Goal: Task Accomplishment & Management: Use online tool/utility

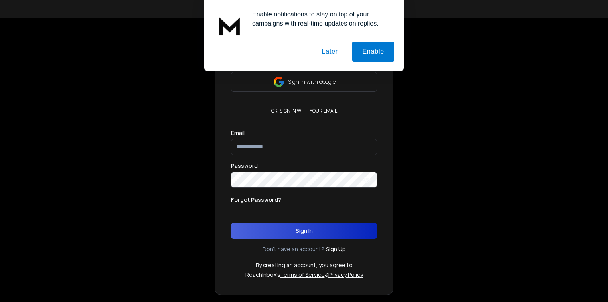
click at [335, 51] on button "Later" at bounding box center [330, 51] width 36 height 20
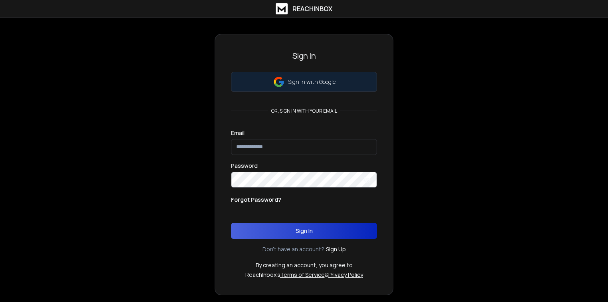
click at [289, 83] on p "Sign in with Google" at bounding box center [311, 82] width 47 height 8
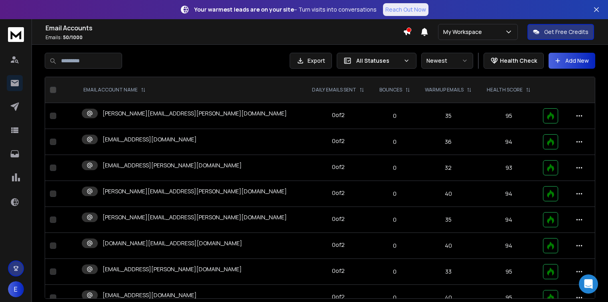
click at [393, 11] on p "Reach Out Now" at bounding box center [405, 10] width 41 height 8
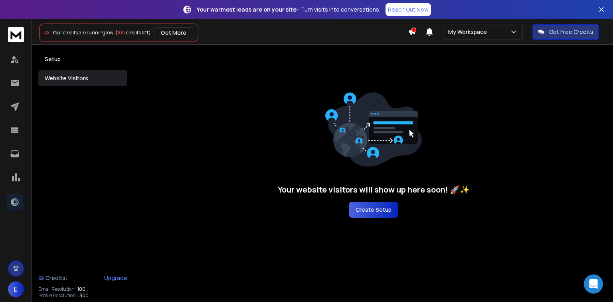
click at [601, 10] on icon at bounding box center [601, 9] width 5 height 5
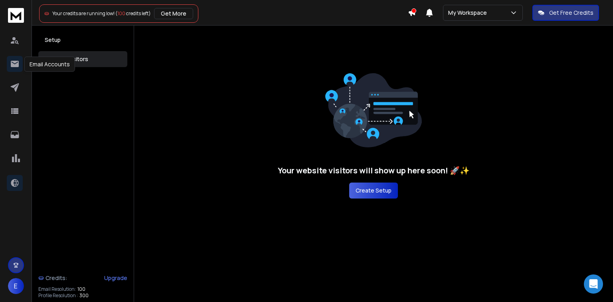
click at [13, 63] on icon at bounding box center [15, 64] width 10 height 10
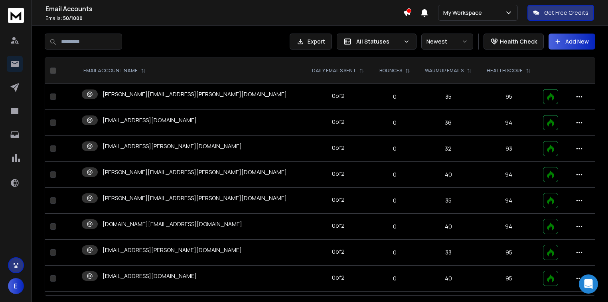
click at [377, 175] on p "0" at bounding box center [395, 174] width 36 height 8
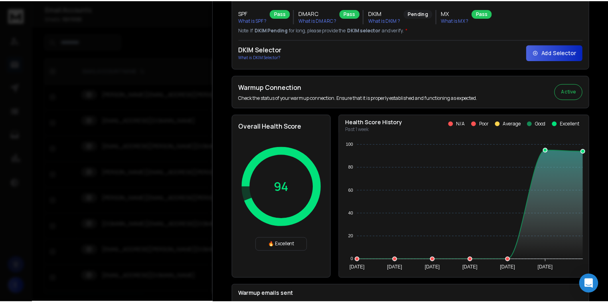
scroll to position [64, 0]
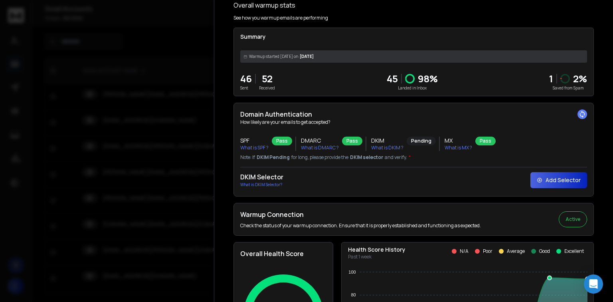
click at [178, 55] on div at bounding box center [306, 151] width 613 height 302
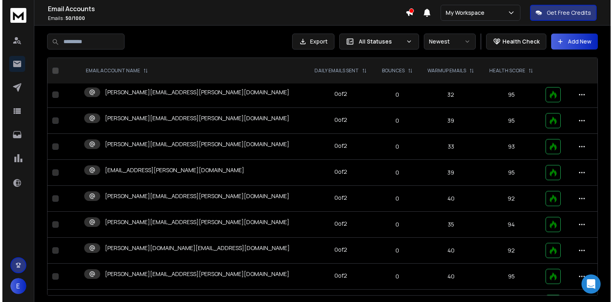
scroll to position [989, 0]
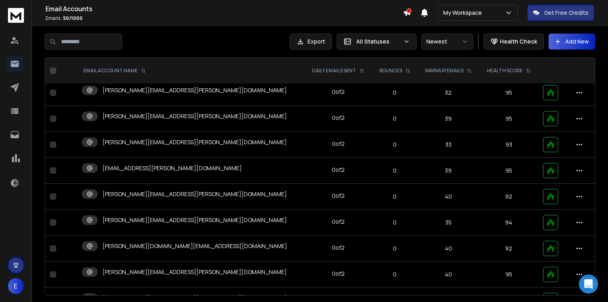
click at [228, 147] on td "[PERSON_NAME][EMAIL_ADDRESS][PERSON_NAME][DOMAIN_NAME]" at bounding box center [190, 145] width 227 height 26
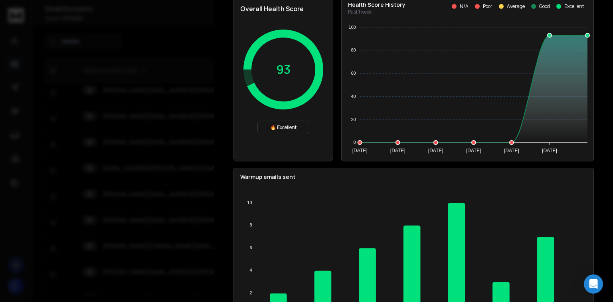
scroll to position [369, 0]
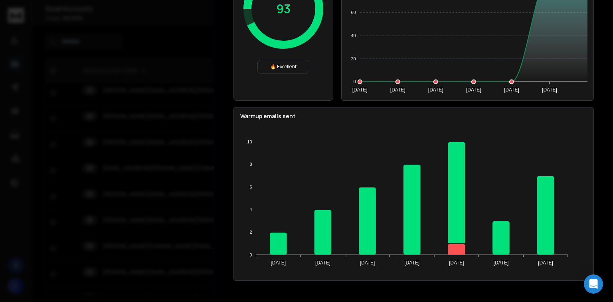
click at [117, 127] on div at bounding box center [306, 151] width 613 height 302
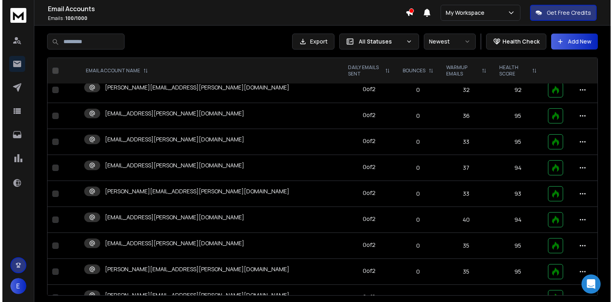
scroll to position [1993, 0]
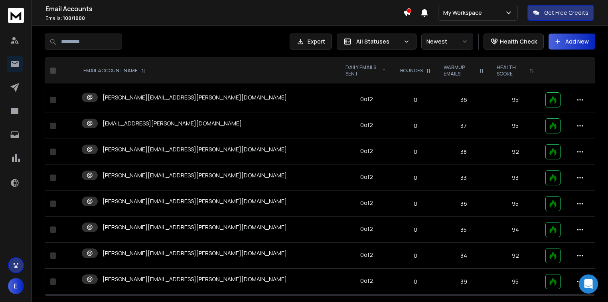
click at [339, 168] on td "0 of 2" at bounding box center [366, 175] width 55 height 21
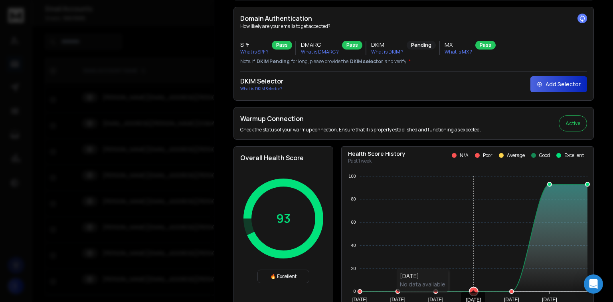
scroll to position [351, 0]
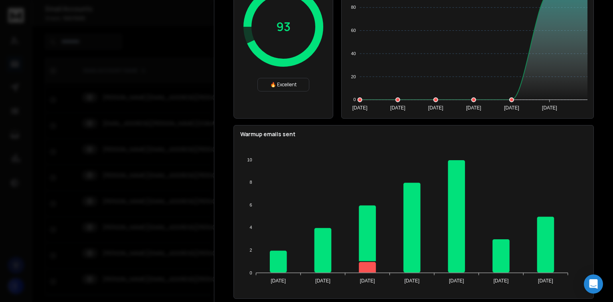
click at [108, 101] on div at bounding box center [306, 151] width 613 height 302
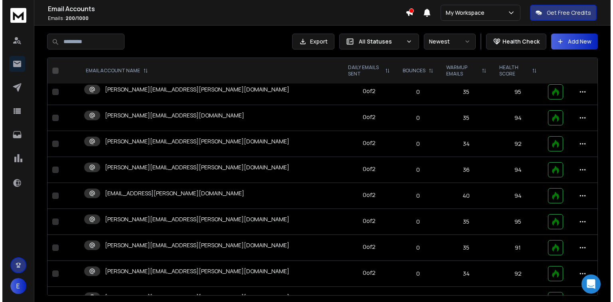
scroll to position [4131, 0]
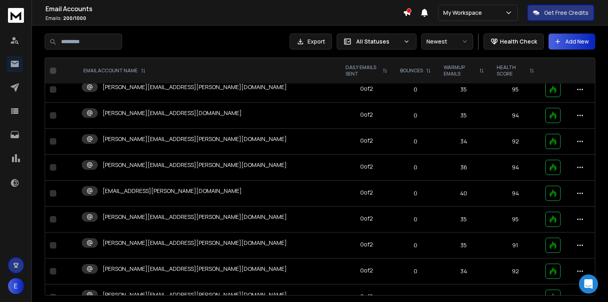
click at [227, 155] on td "[PERSON_NAME][EMAIL_ADDRESS][PERSON_NAME][DOMAIN_NAME]" at bounding box center [208, 167] width 262 height 26
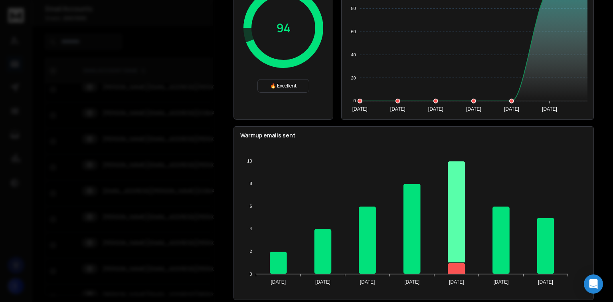
scroll to position [351, 0]
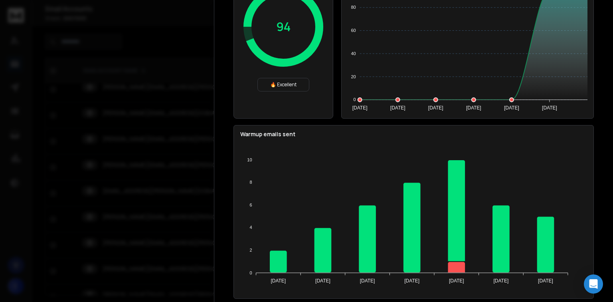
click at [176, 131] on div at bounding box center [306, 151] width 613 height 302
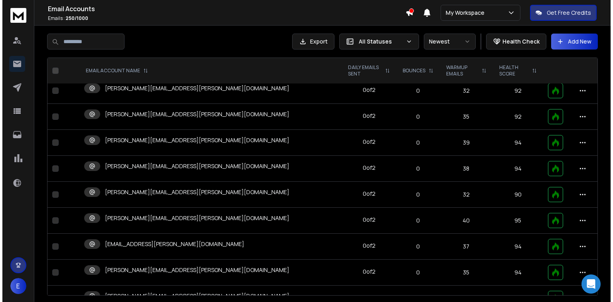
scroll to position [6030, 0]
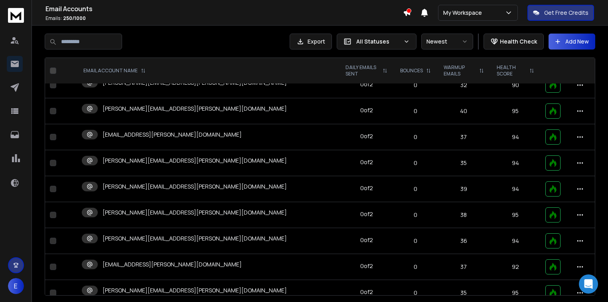
click at [394, 176] on td "0" at bounding box center [415, 189] width 43 height 26
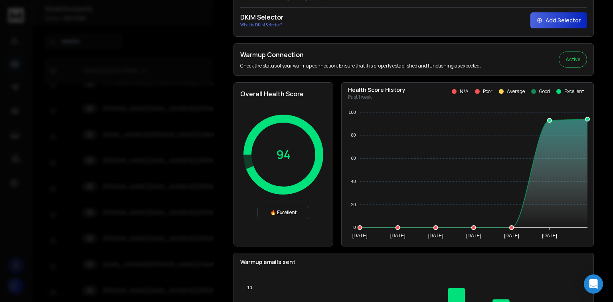
scroll to position [369, 0]
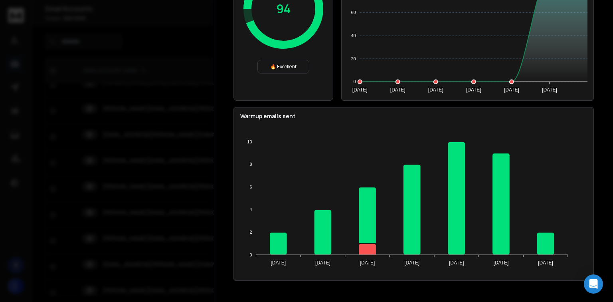
click at [191, 130] on div at bounding box center [306, 151] width 613 height 302
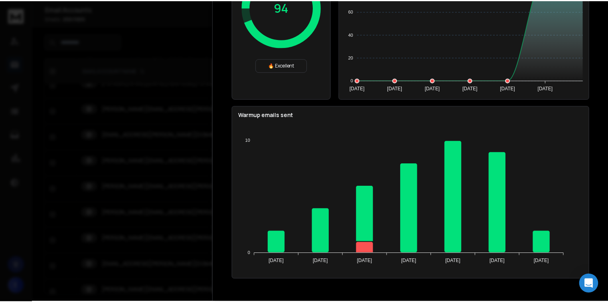
scroll to position [330, 0]
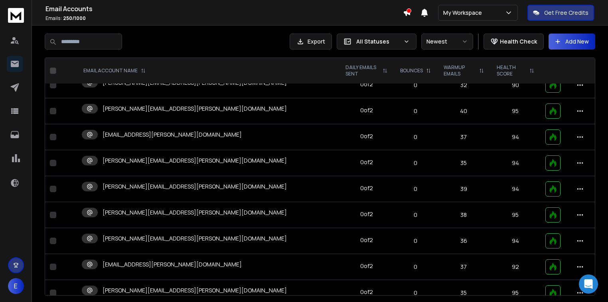
drag, startPoint x: 590, startPoint y: 274, endPoint x: 566, endPoint y: 259, distance: 28.2
click at [566, 259] on body "Your warmest leads are on your site – Turn visits into conversations Reach Out …" at bounding box center [304, 151] width 608 height 302
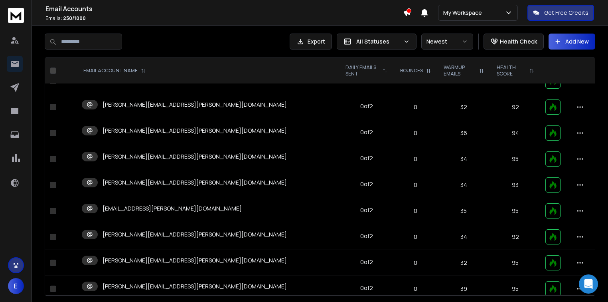
scroll to position [0, 0]
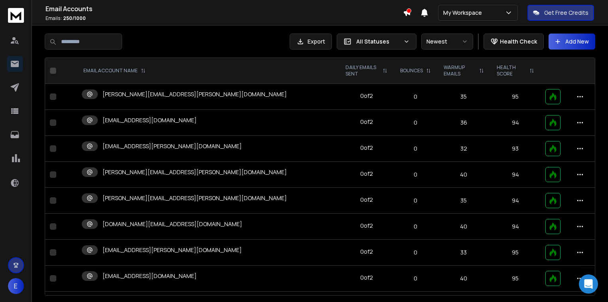
click at [529, 69] on icon at bounding box center [531, 70] width 5 height 5
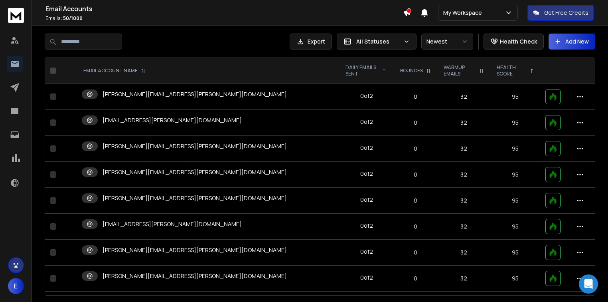
click at [501, 72] on div "HEALTH SCORE" at bounding box center [515, 70] width 37 height 13
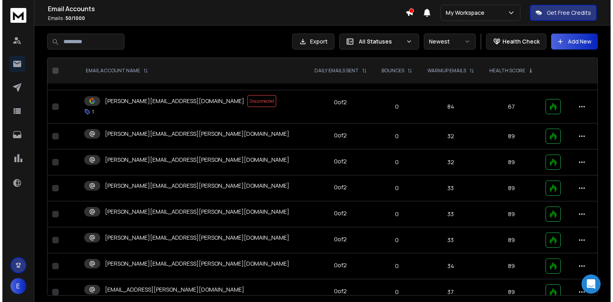
scroll to position [96, 0]
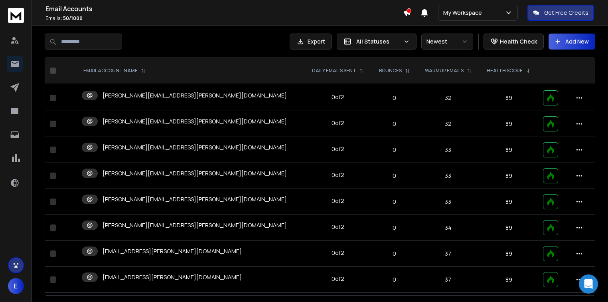
click at [331, 120] on div "0 of 2" at bounding box center [337, 123] width 13 height 8
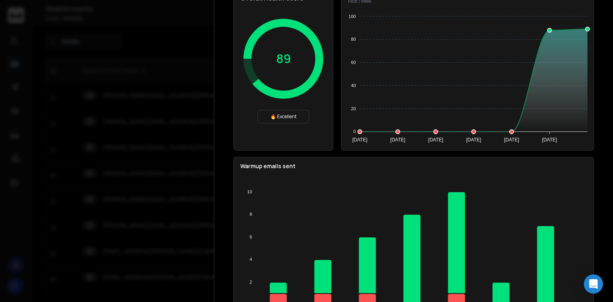
scroll to position [369, 0]
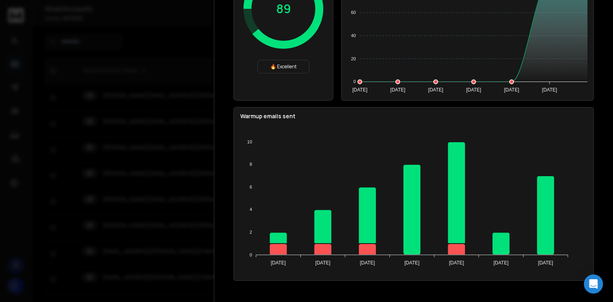
click at [118, 123] on div at bounding box center [306, 151] width 613 height 302
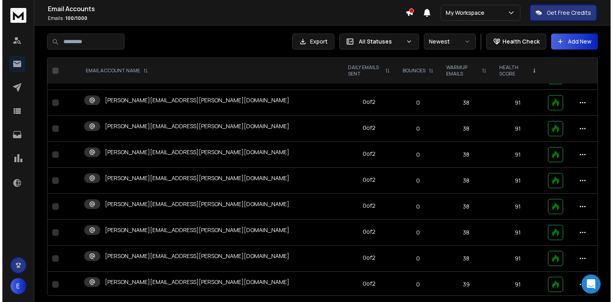
scroll to position [1470, 0]
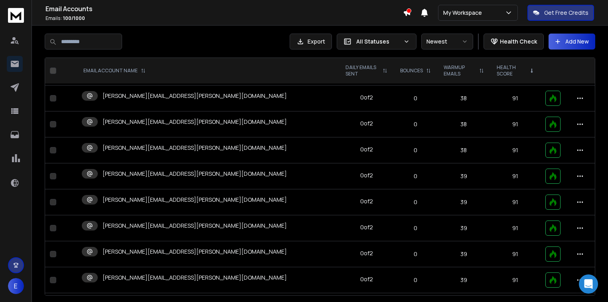
click at [246, 171] on td "[PERSON_NAME][EMAIL_ADDRESS][PERSON_NAME][DOMAIN_NAME]" at bounding box center [208, 176] width 262 height 26
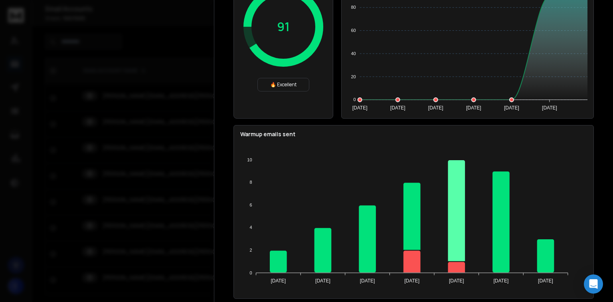
scroll to position [369, 0]
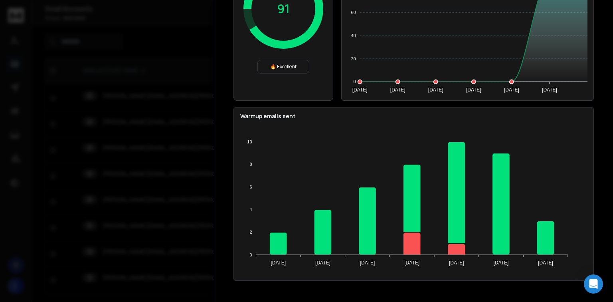
click at [103, 102] on div at bounding box center [306, 151] width 613 height 302
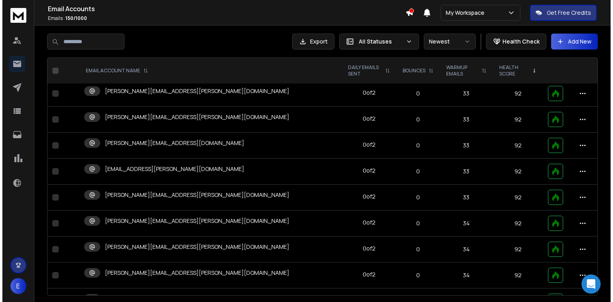
scroll to position [2826, 0]
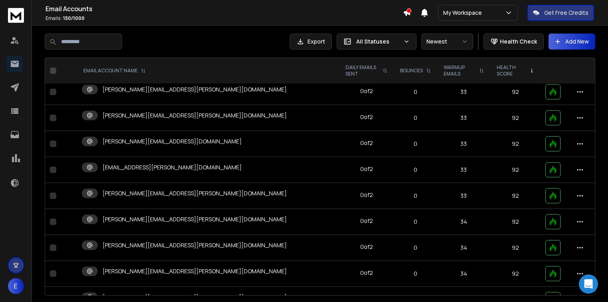
click at [339, 157] on td "0 of 2" at bounding box center [366, 167] width 55 height 21
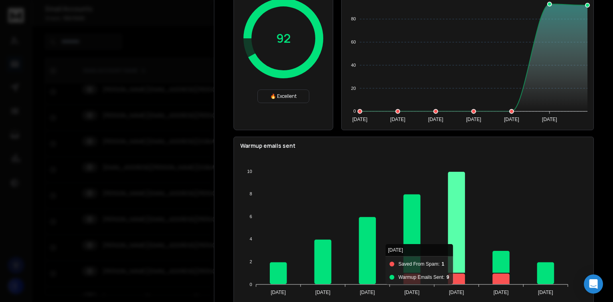
scroll to position [369, 0]
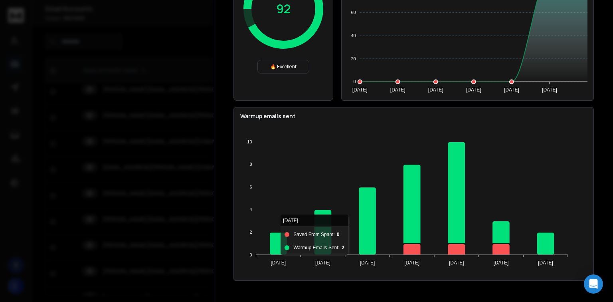
click at [176, 130] on div at bounding box center [306, 151] width 613 height 302
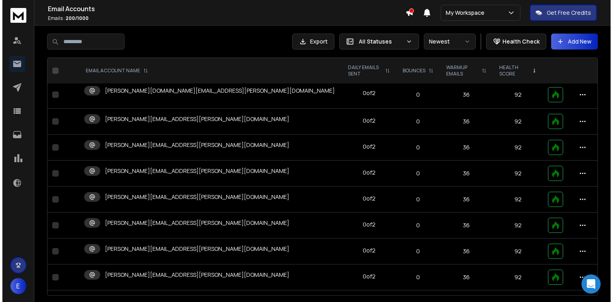
scroll to position [4629, 0]
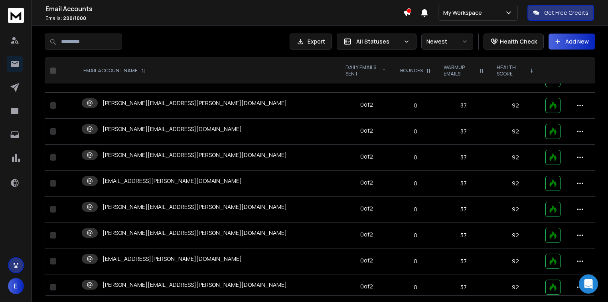
click at [339, 170] on td "0 of 2" at bounding box center [366, 180] width 55 height 21
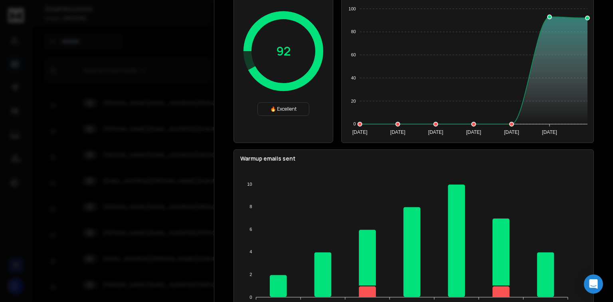
scroll to position [369, 0]
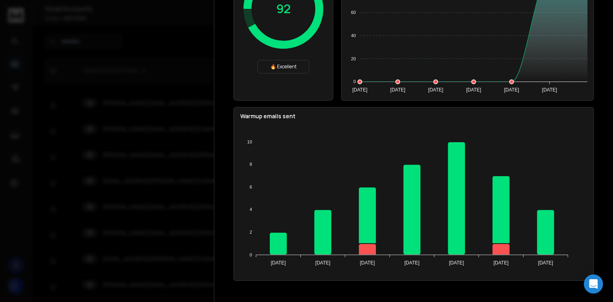
click at [195, 134] on div at bounding box center [306, 151] width 613 height 302
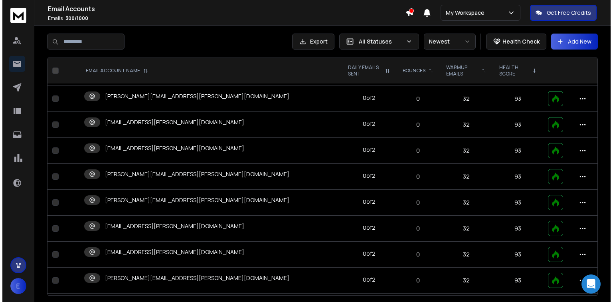
scroll to position [7309, 0]
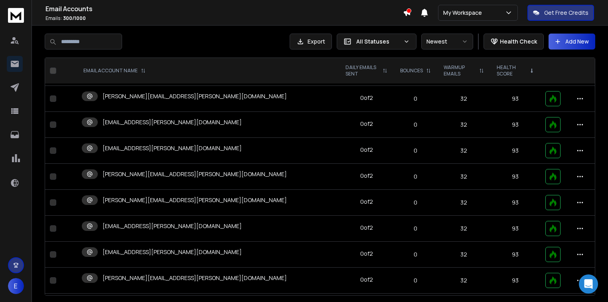
click at [339, 189] on td "0 of 2" at bounding box center [366, 199] width 55 height 21
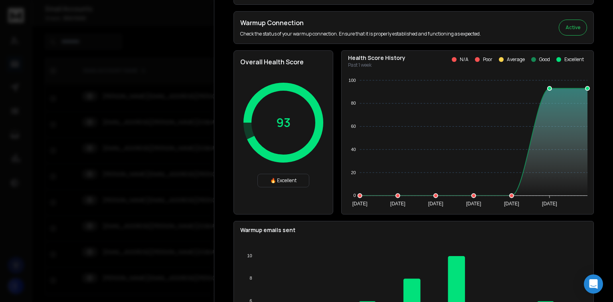
scroll to position [369, 0]
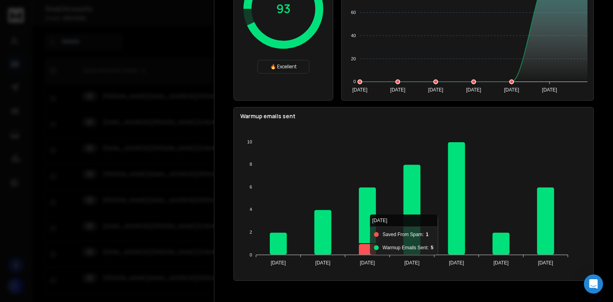
click at [133, 123] on div at bounding box center [306, 151] width 613 height 302
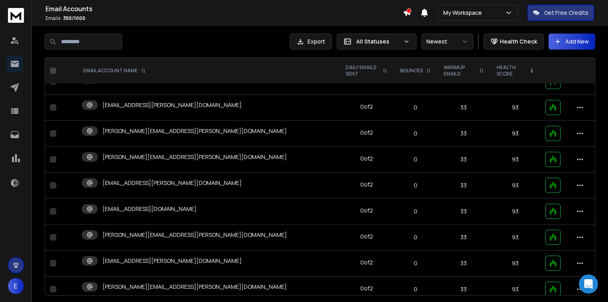
scroll to position [7964, 0]
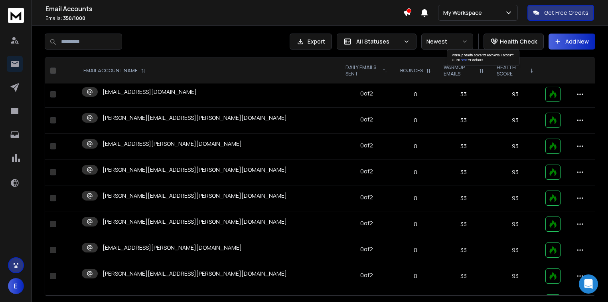
click at [501, 72] on p "HEALTH SCORE" at bounding box center [512, 70] width 30 height 13
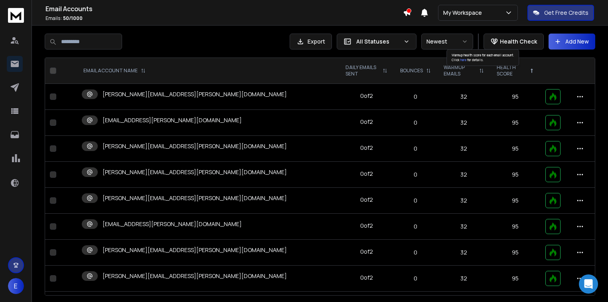
click at [500, 72] on p "HEALTH SCORE" at bounding box center [512, 70] width 30 height 13
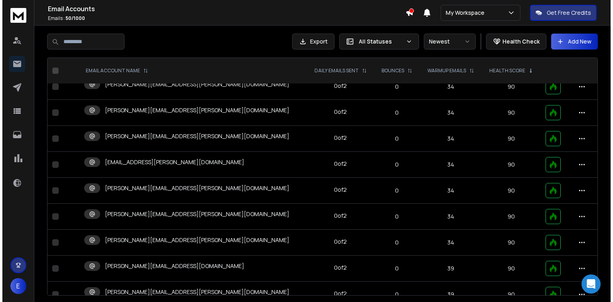
scroll to position [574, 0]
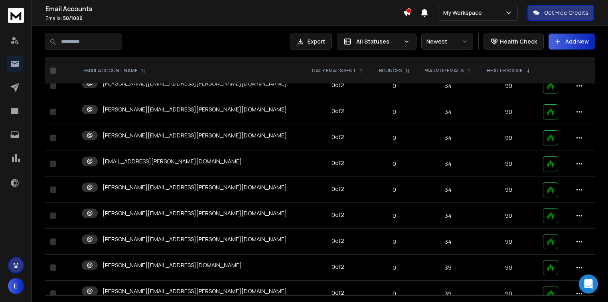
click at [479, 177] on td "90" at bounding box center [508, 190] width 59 height 26
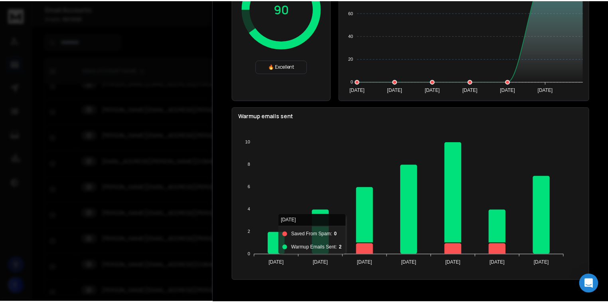
scroll to position [330, 0]
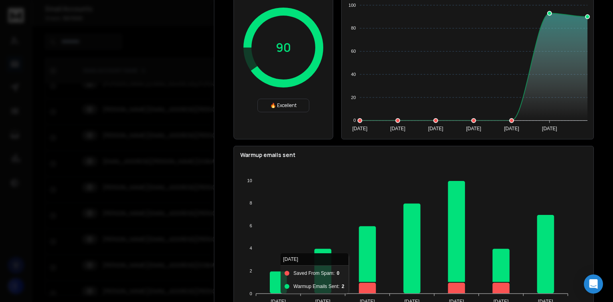
click at [121, 135] on div at bounding box center [306, 151] width 613 height 302
